Goal: Task Accomplishment & Management: Manage account settings

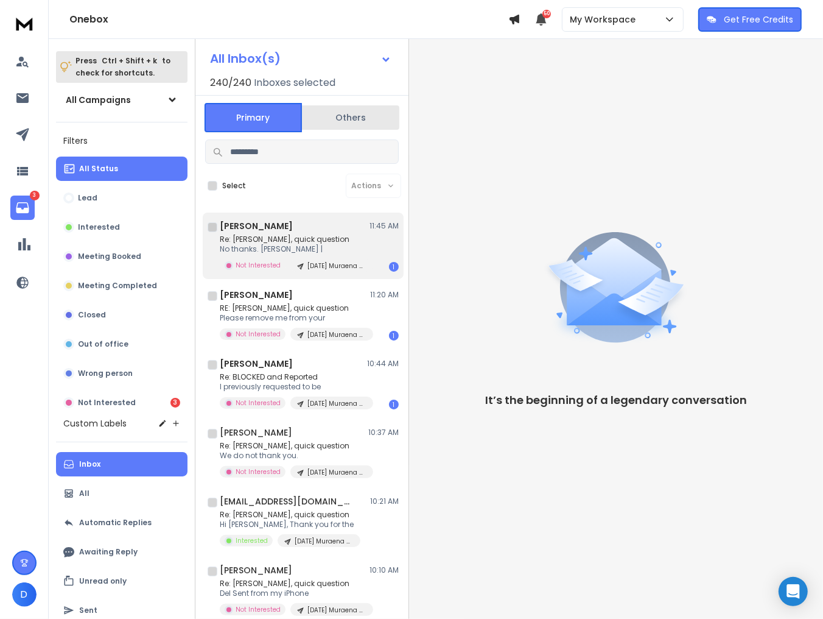
click at [330, 234] on p "Re: [PERSON_NAME], quick question" at bounding box center [293, 239] width 146 height 10
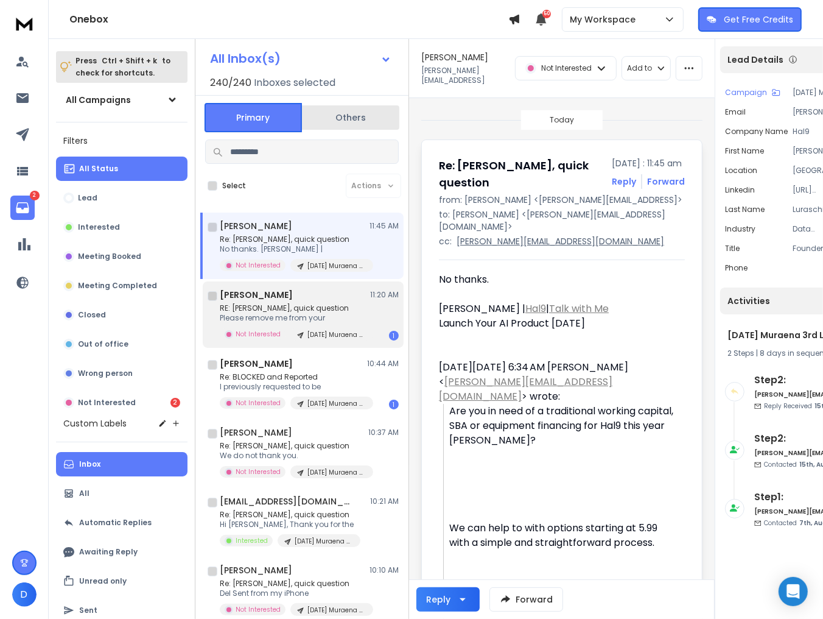
click at [315, 301] on div "[PERSON_NAME] 11:20 AM RE: [PERSON_NAME], quick question Please remove me from …" at bounding box center [309, 315] width 179 height 52
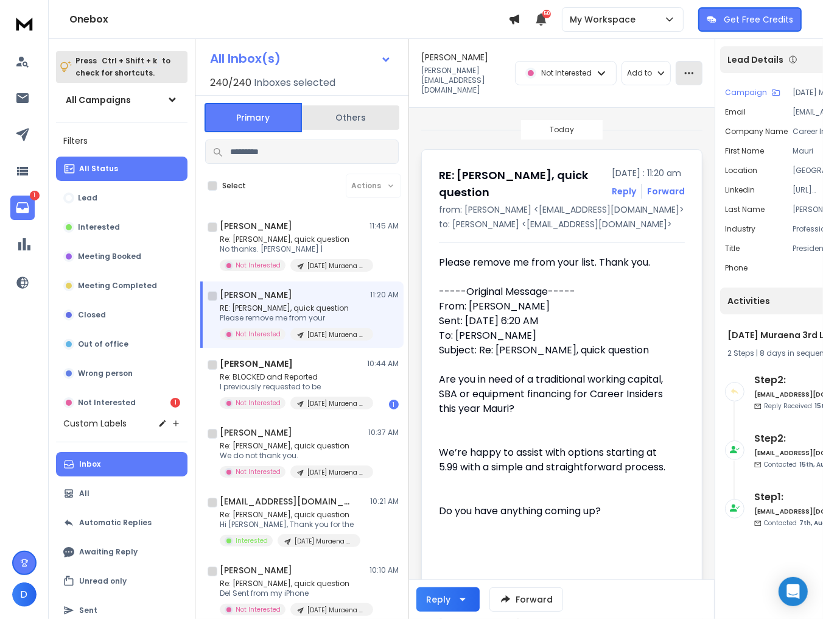
click at [695, 68] on icon "button" at bounding box center [689, 73] width 11 height 11
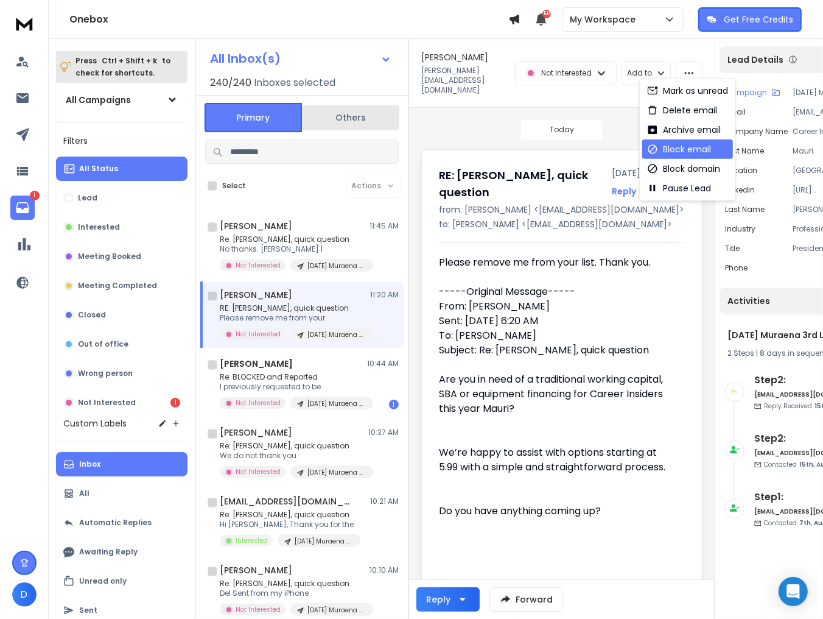
click at [689, 149] on div "Block email" at bounding box center [679, 149] width 64 height 12
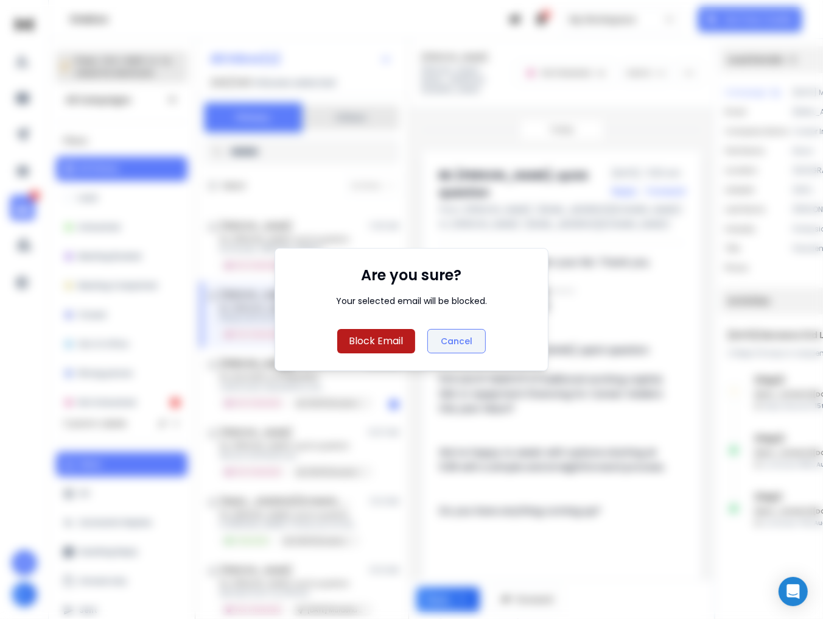
click at [359, 339] on button "Block Email" at bounding box center [376, 341] width 78 height 24
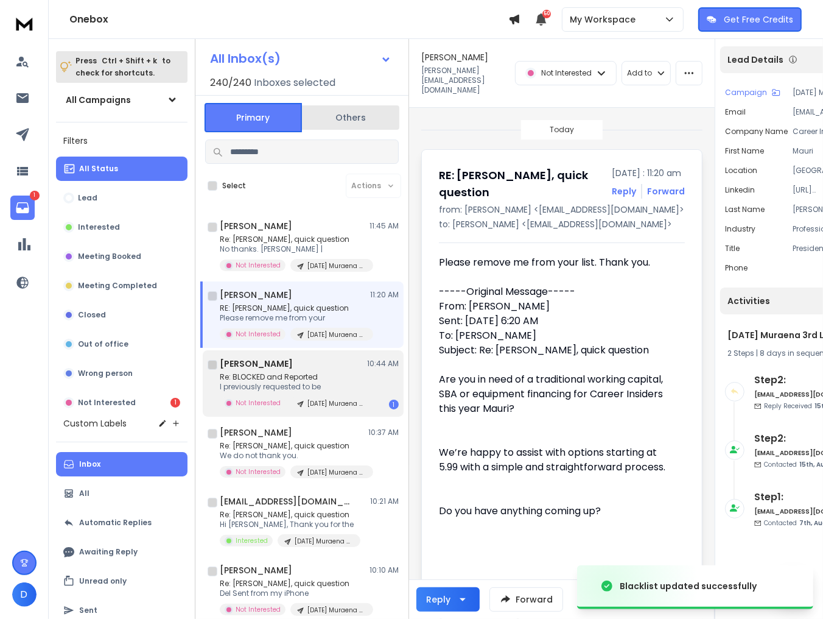
click at [334, 365] on div "[PERSON_NAME] 10:44 AM" at bounding box center [309, 364] width 179 height 12
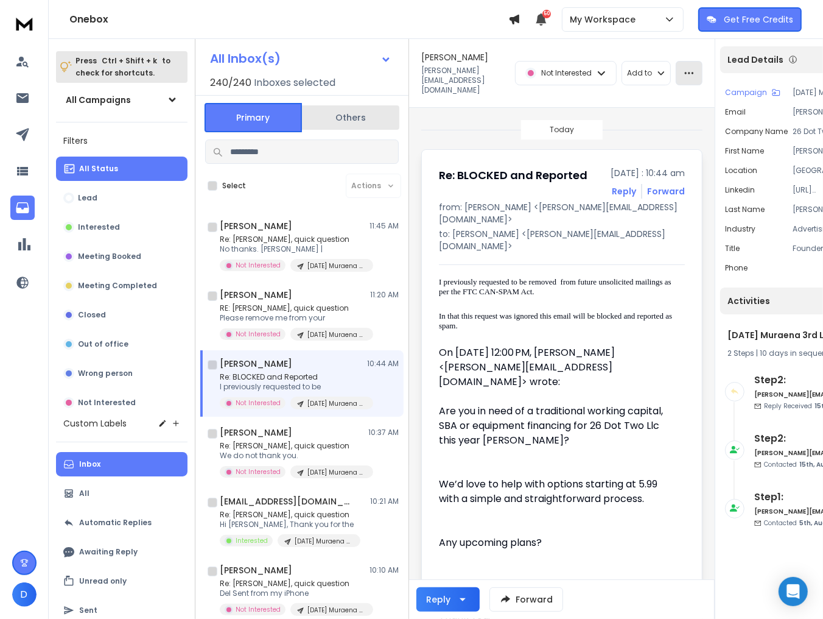
click at [695, 68] on icon "button" at bounding box center [689, 73] width 11 height 11
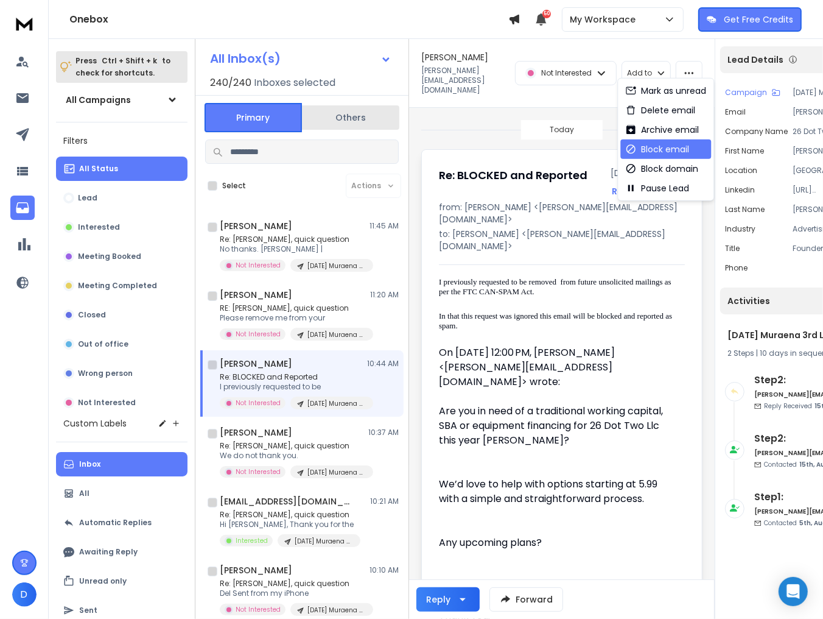
click at [679, 144] on div "Block email" at bounding box center [658, 149] width 64 height 12
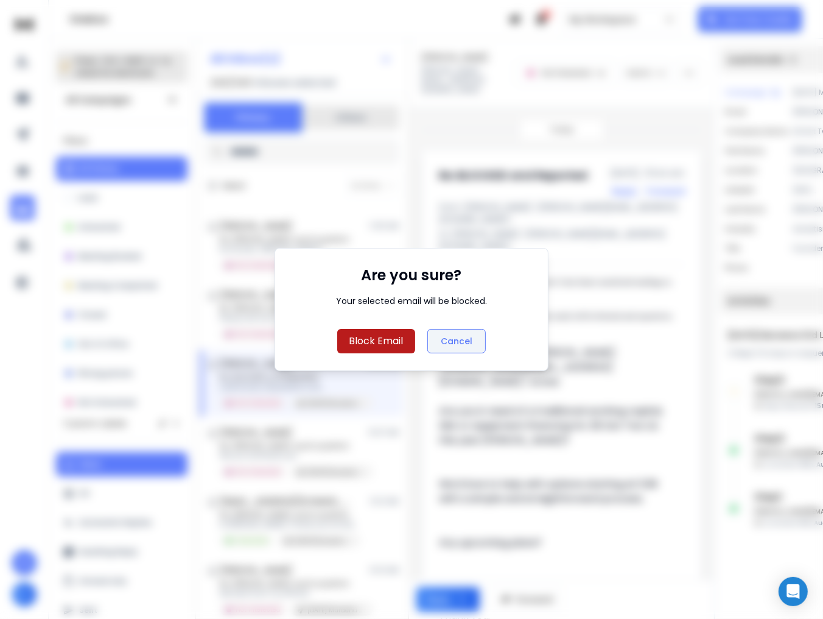
click at [391, 338] on button "Block Email" at bounding box center [376, 341] width 78 height 24
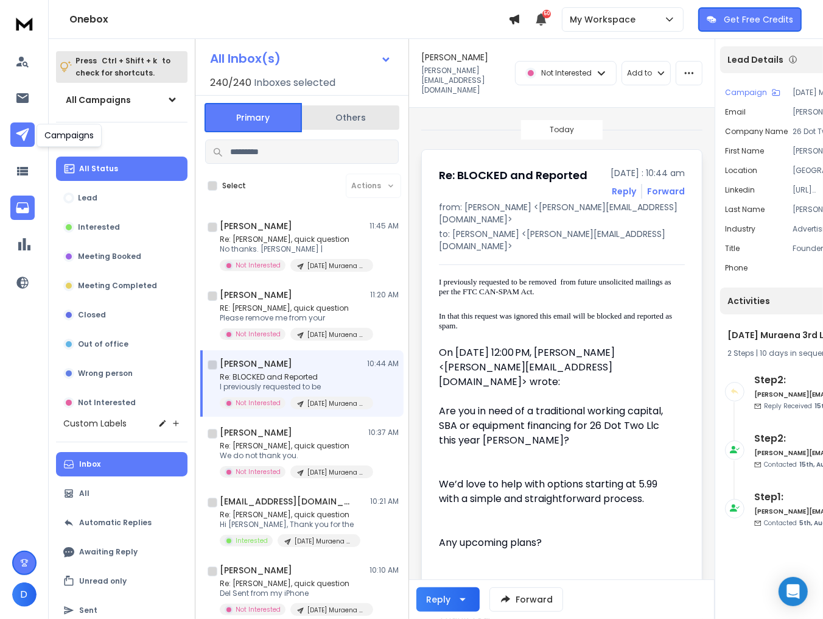
click at [26, 132] on icon at bounding box center [22, 134] width 13 height 13
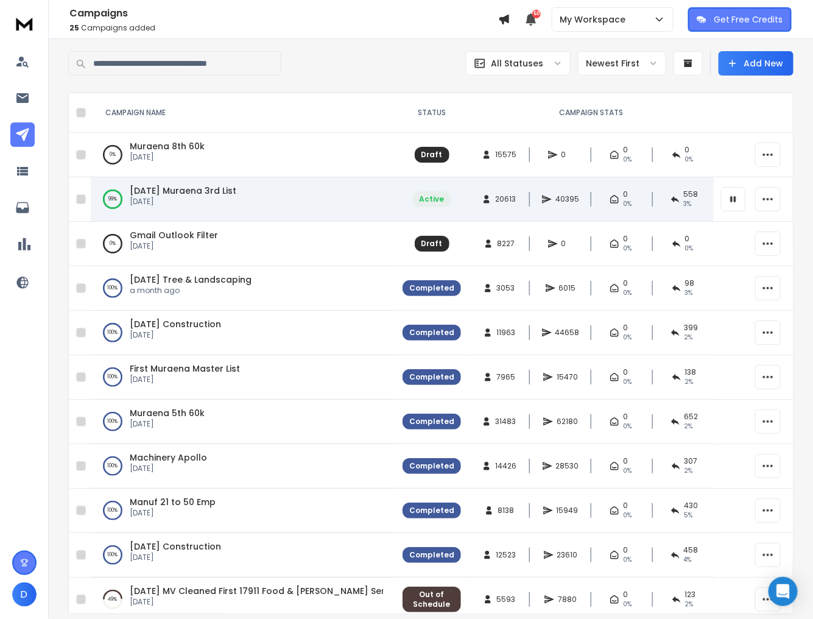
click at [187, 199] on p "[DATE]" at bounding box center [183, 202] width 107 height 10
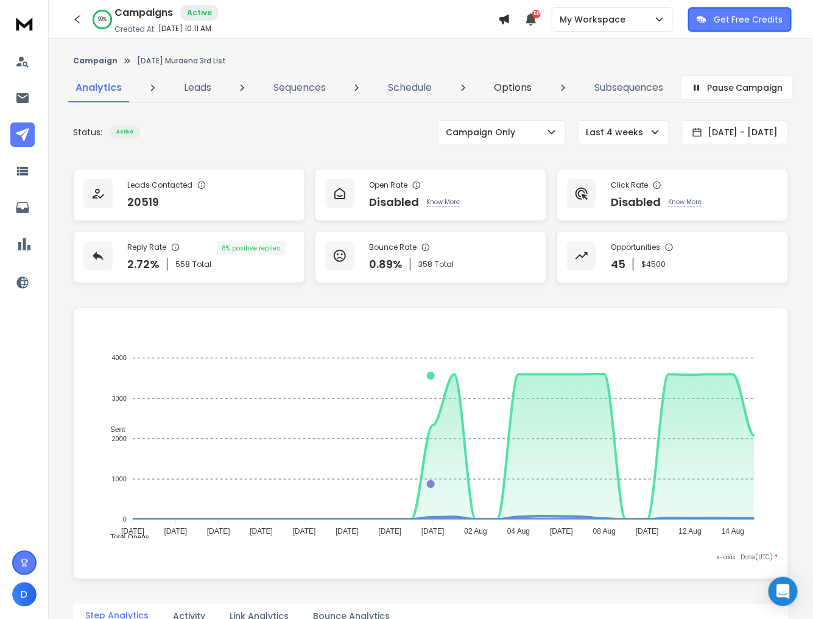
click at [527, 86] on p "Options" at bounding box center [514, 87] width 38 height 15
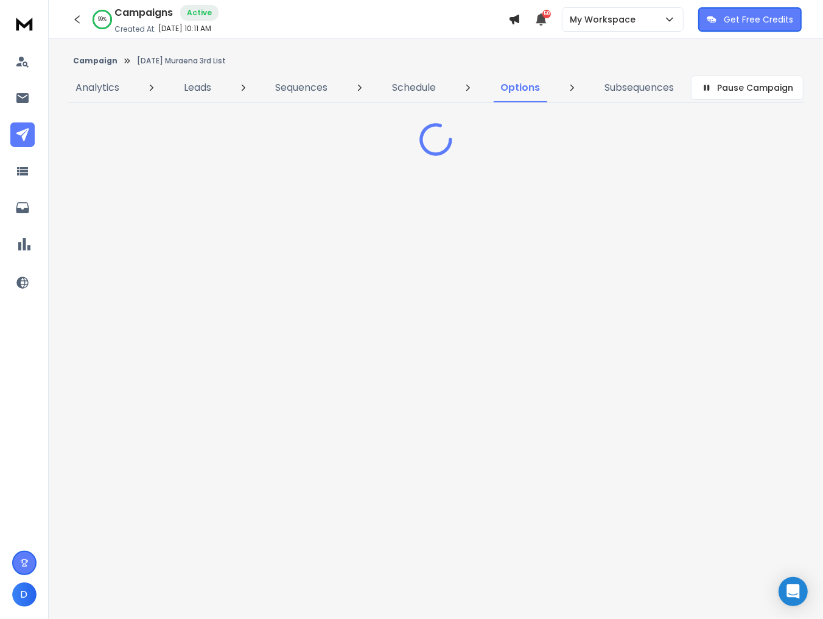
select select "*"
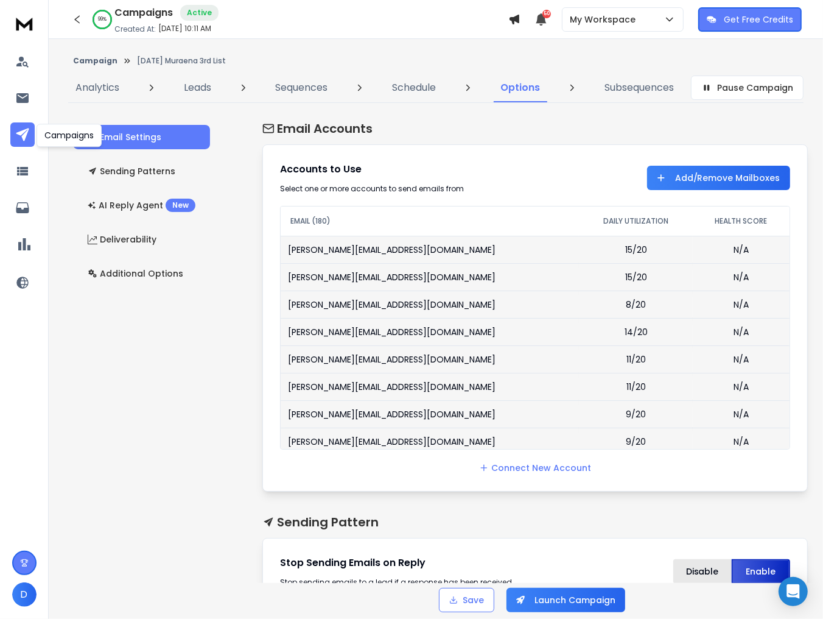
click at [26, 134] on icon at bounding box center [22, 134] width 13 height 13
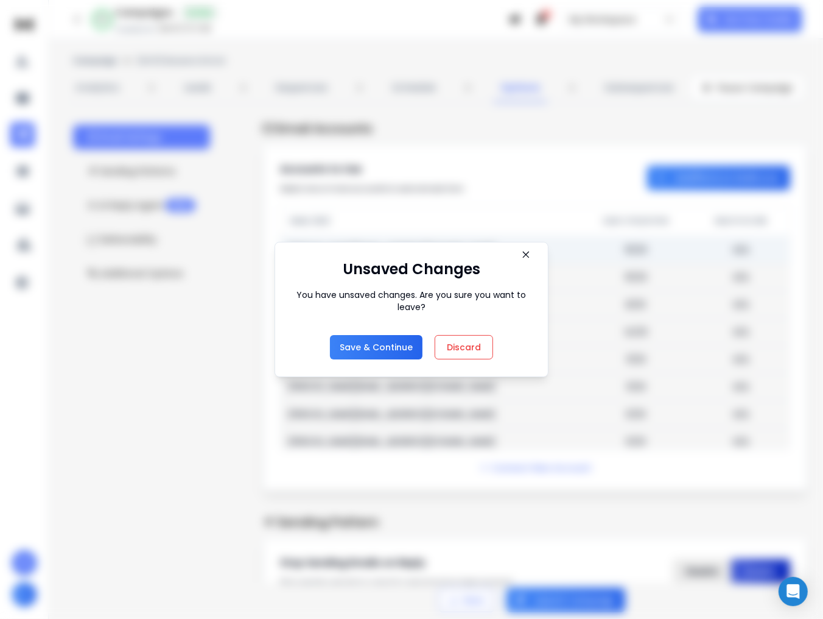
click at [529, 256] on icon at bounding box center [526, 255] width 10 height 10
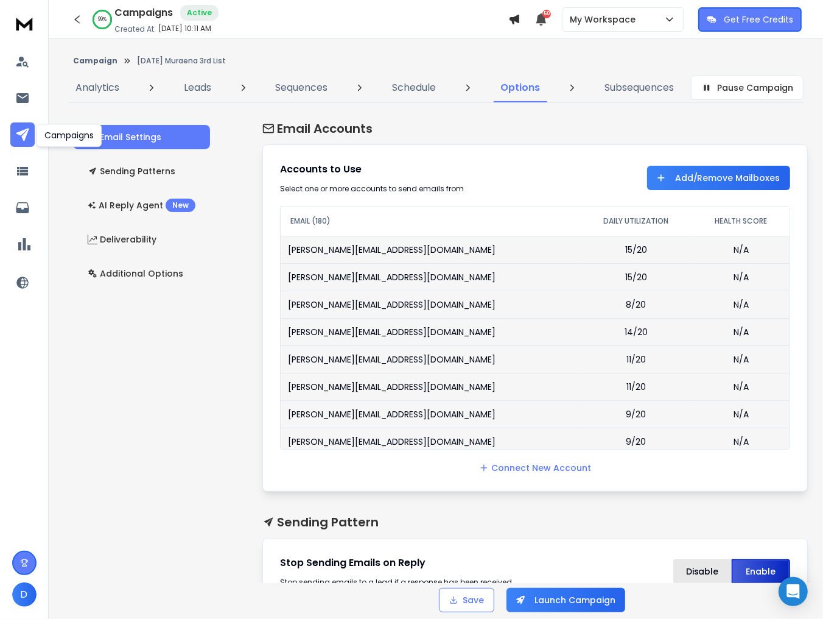
click at [16, 132] on icon at bounding box center [22, 134] width 15 height 15
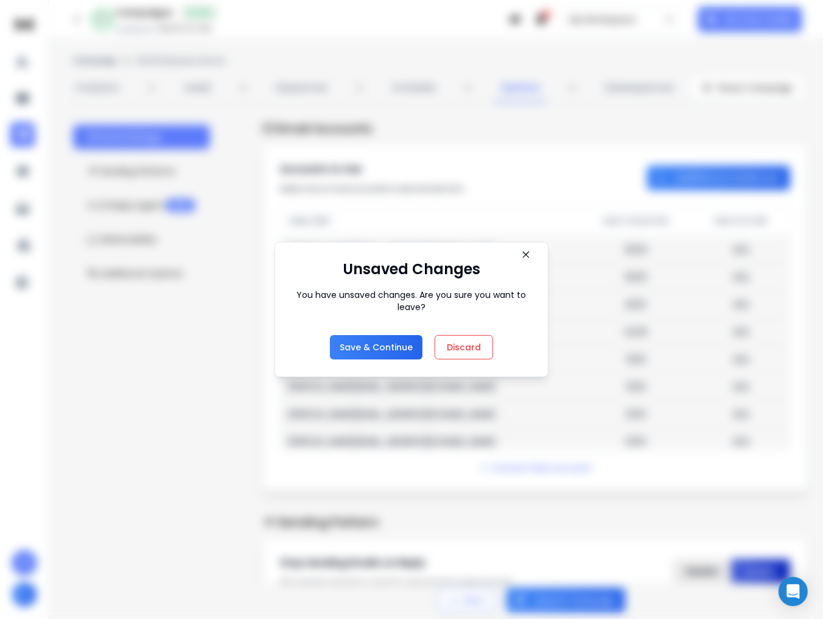
click at [452, 345] on button "Discard" at bounding box center [464, 347] width 58 height 24
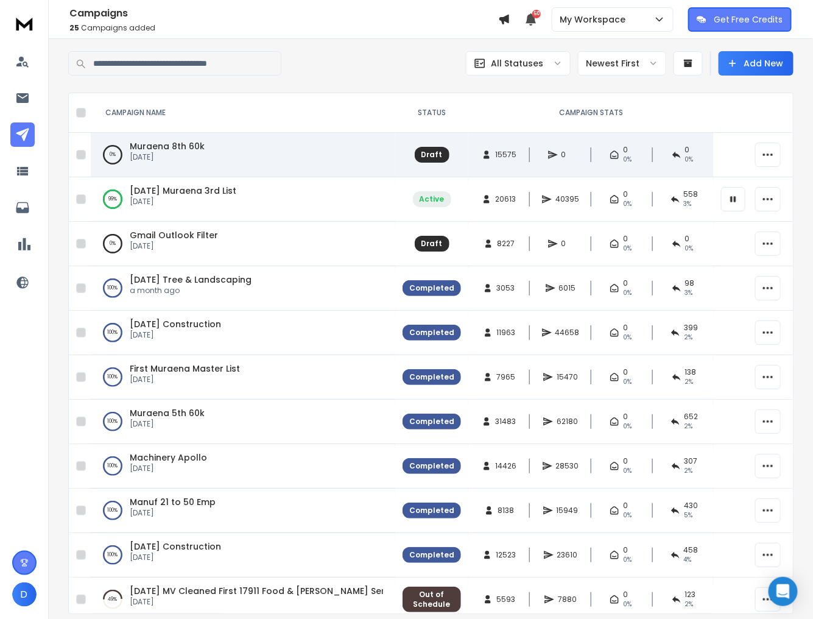
click at [220, 156] on div "0 % Muraena 8th 60k [DATE]" at bounding box center [243, 154] width 280 height 29
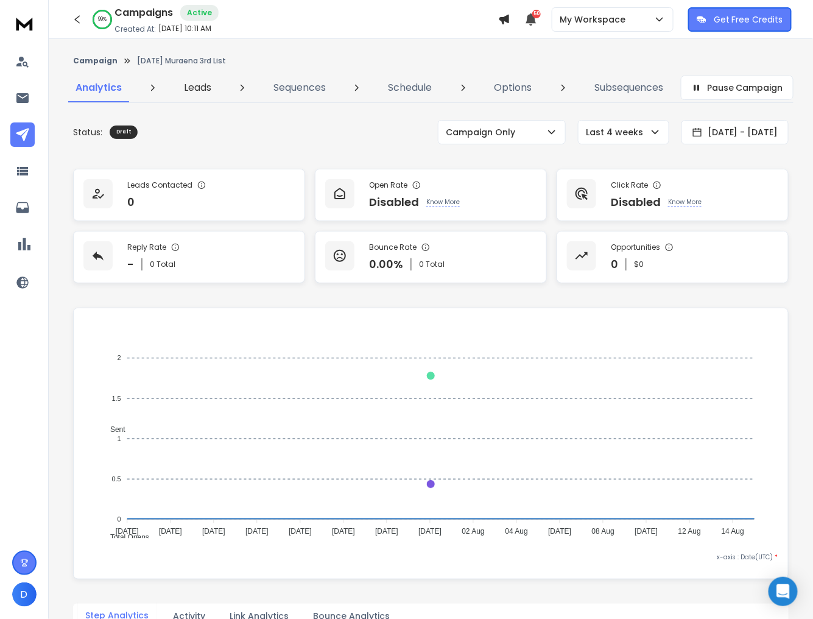
click at [211, 90] on p "Leads" at bounding box center [197, 87] width 27 height 15
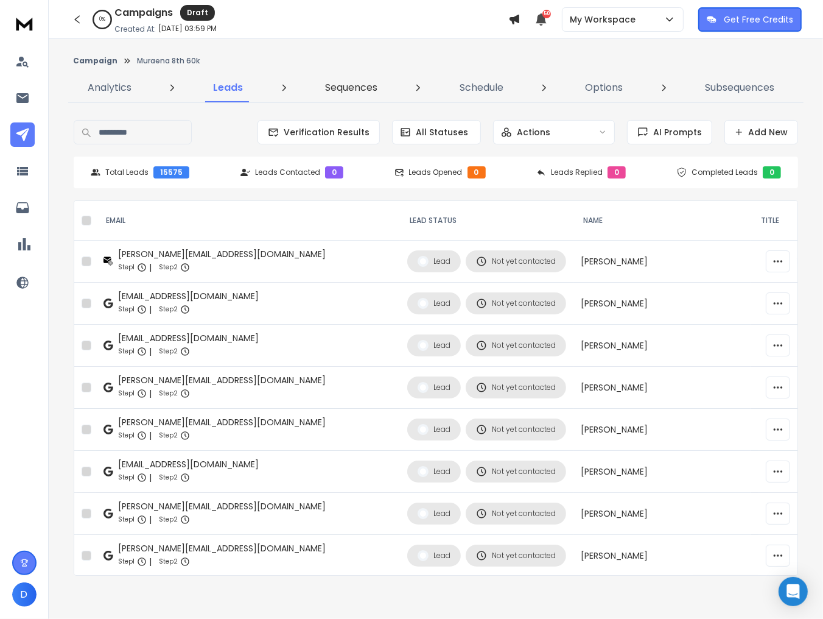
click at [344, 87] on p "Sequences" at bounding box center [351, 87] width 52 height 15
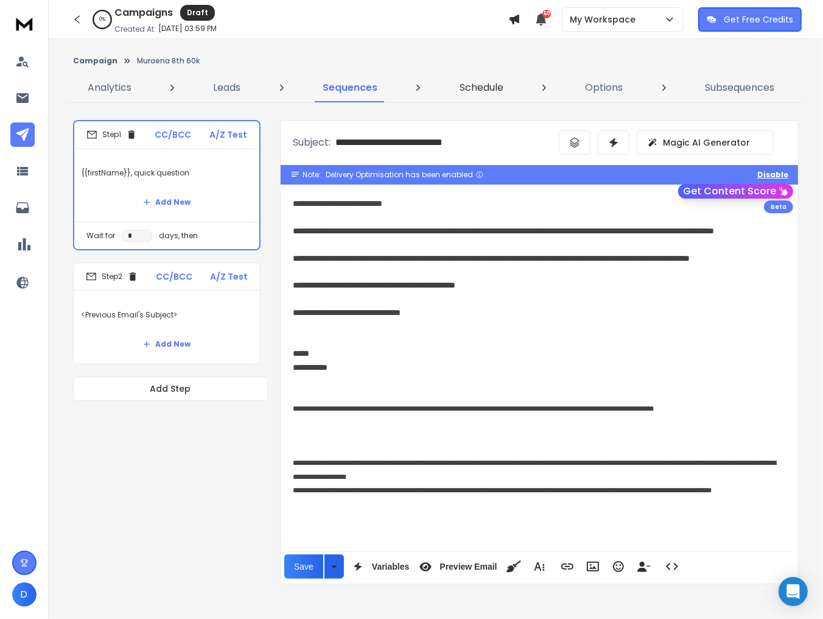
click at [479, 87] on p "Schedule" at bounding box center [482, 87] width 44 height 15
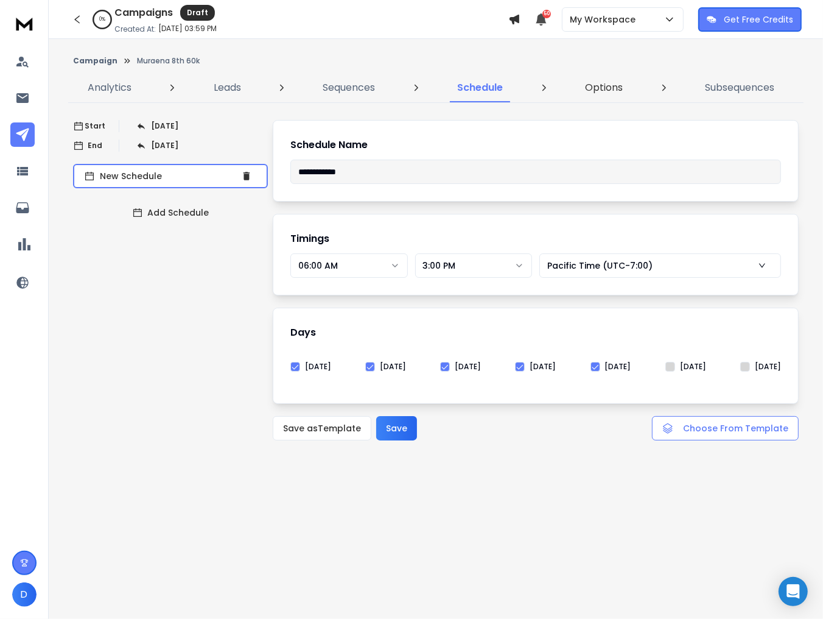
click at [587, 87] on p "Options" at bounding box center [604, 87] width 38 height 15
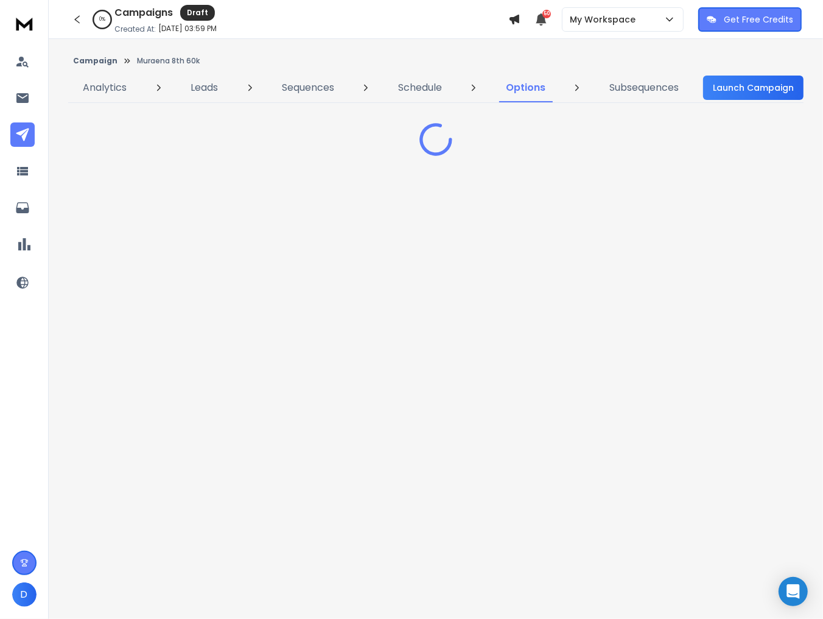
select select "*"
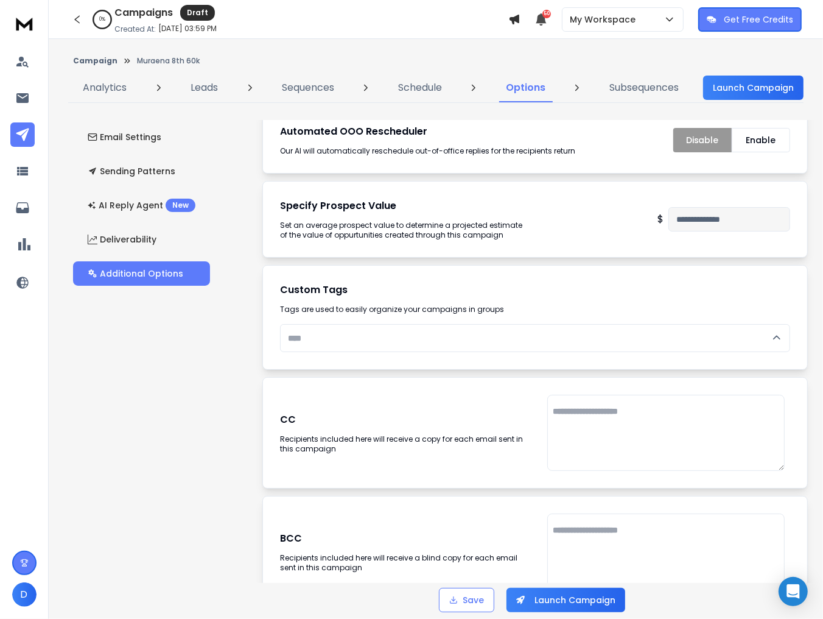
scroll to position [2288, 0]
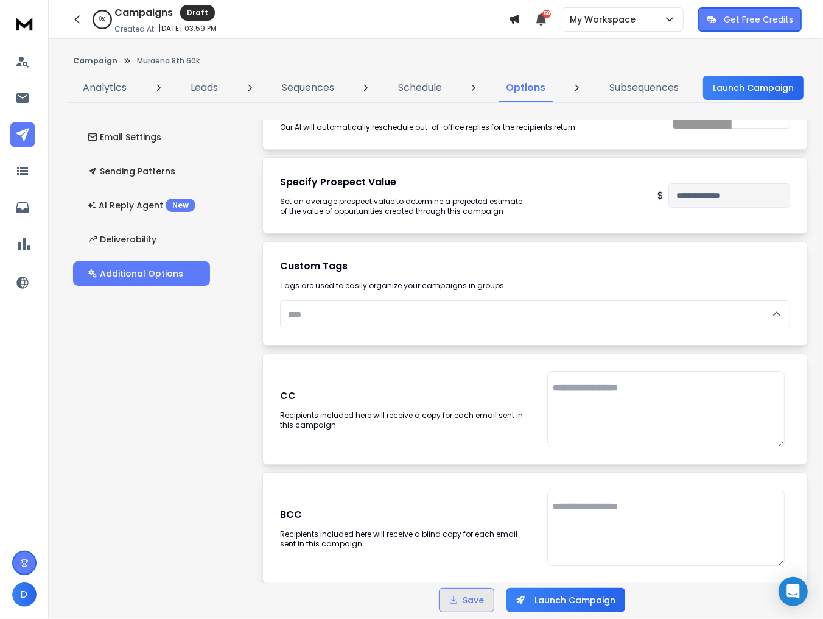
click at [473, 596] on button "Save" at bounding box center [466, 600] width 55 height 24
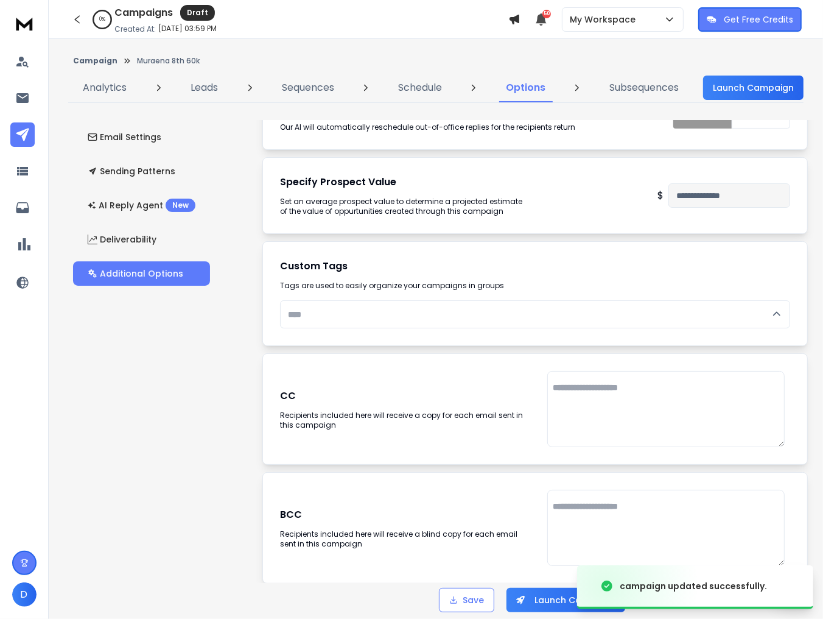
click at [546, 598] on button "Launch Campaign" at bounding box center [566, 600] width 119 height 24
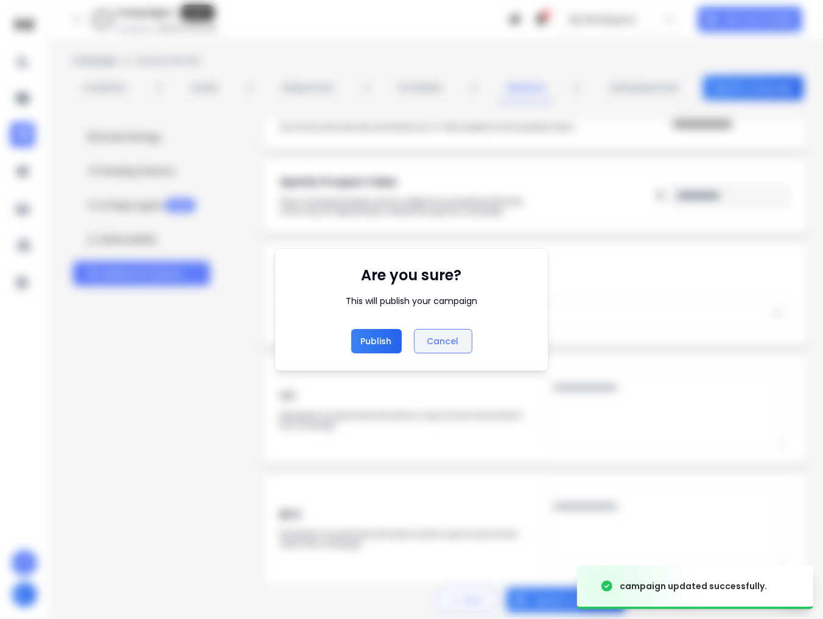
click at [375, 339] on button "Publish" at bounding box center [376, 341] width 51 height 24
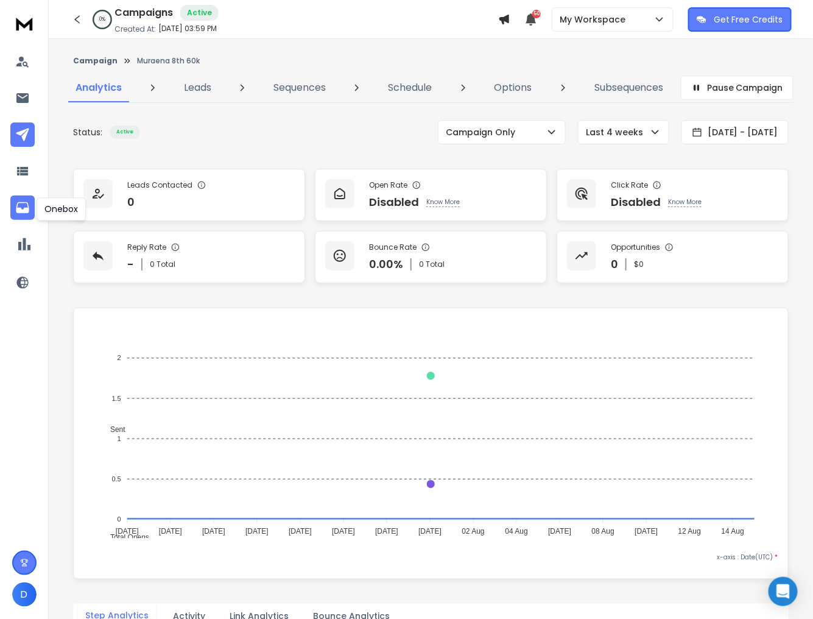
click at [32, 212] on link at bounding box center [22, 208] width 24 height 24
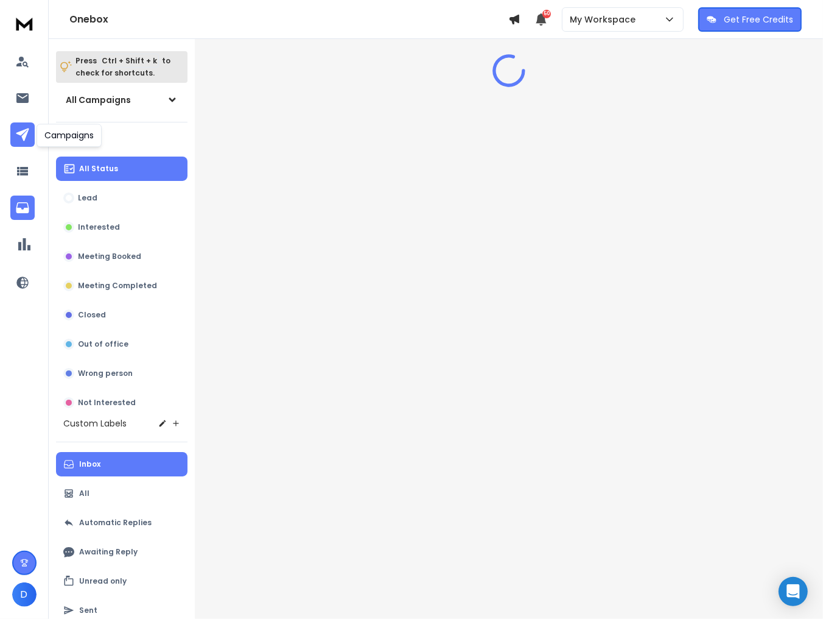
click at [27, 131] on icon at bounding box center [22, 134] width 13 height 13
